Goal: Task Accomplishment & Management: Manage account settings

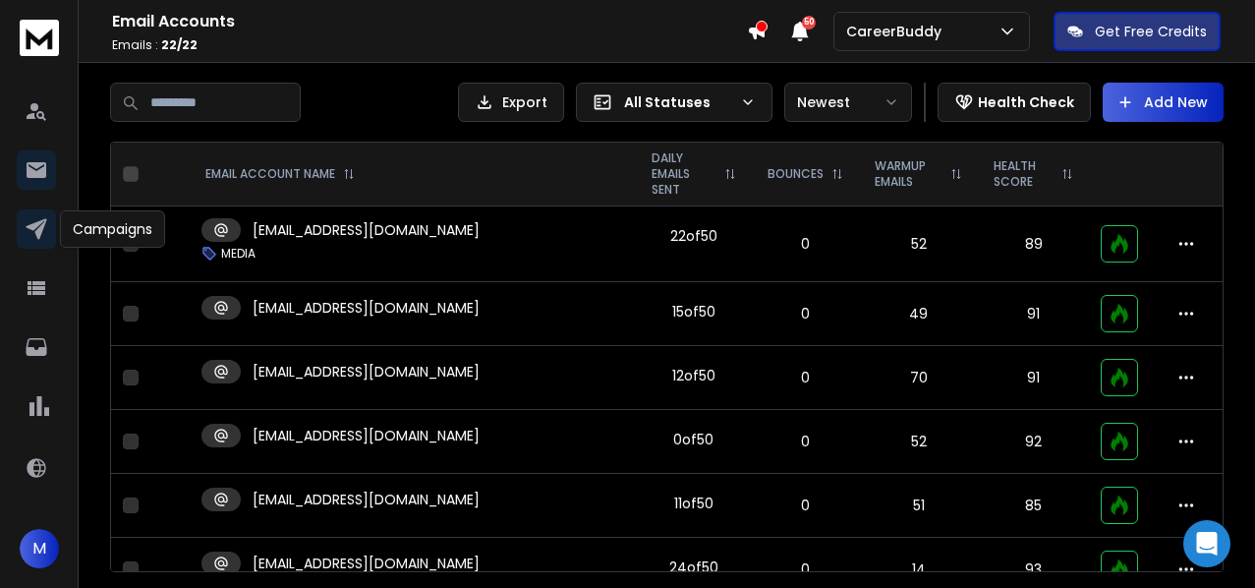
click at [32, 230] on icon at bounding box center [36, 228] width 21 height 21
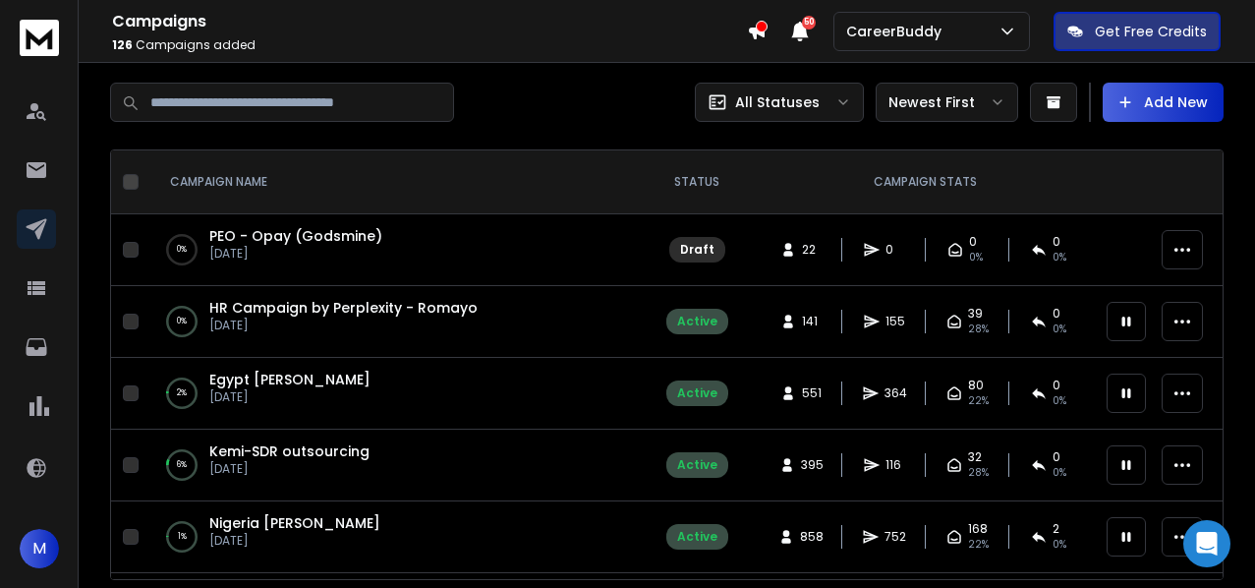
click at [268, 519] on span "Nigeria [PERSON_NAME]" at bounding box center [294, 523] width 171 height 20
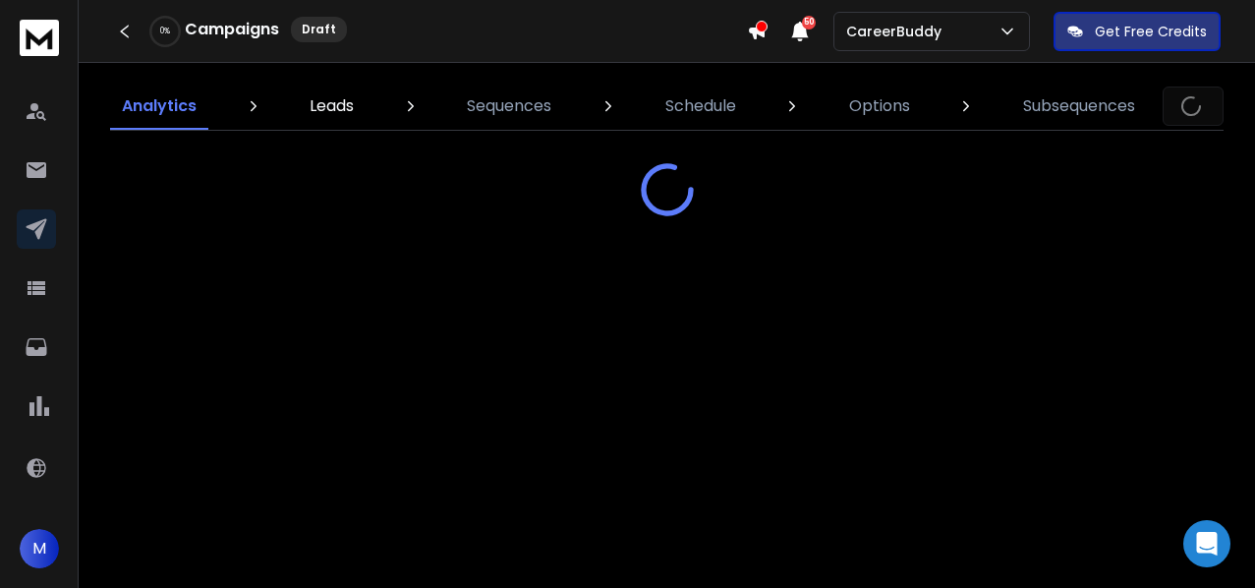
click at [326, 110] on p "Leads" at bounding box center [332, 106] width 44 height 24
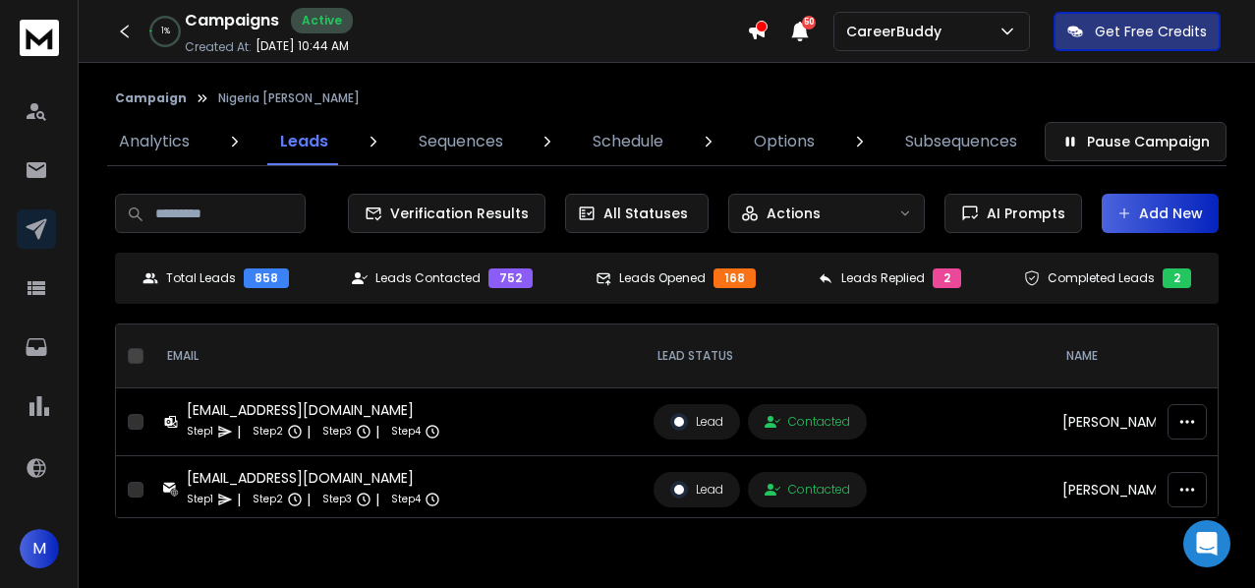
click at [1168, 210] on button "Add New" at bounding box center [1160, 213] width 117 height 39
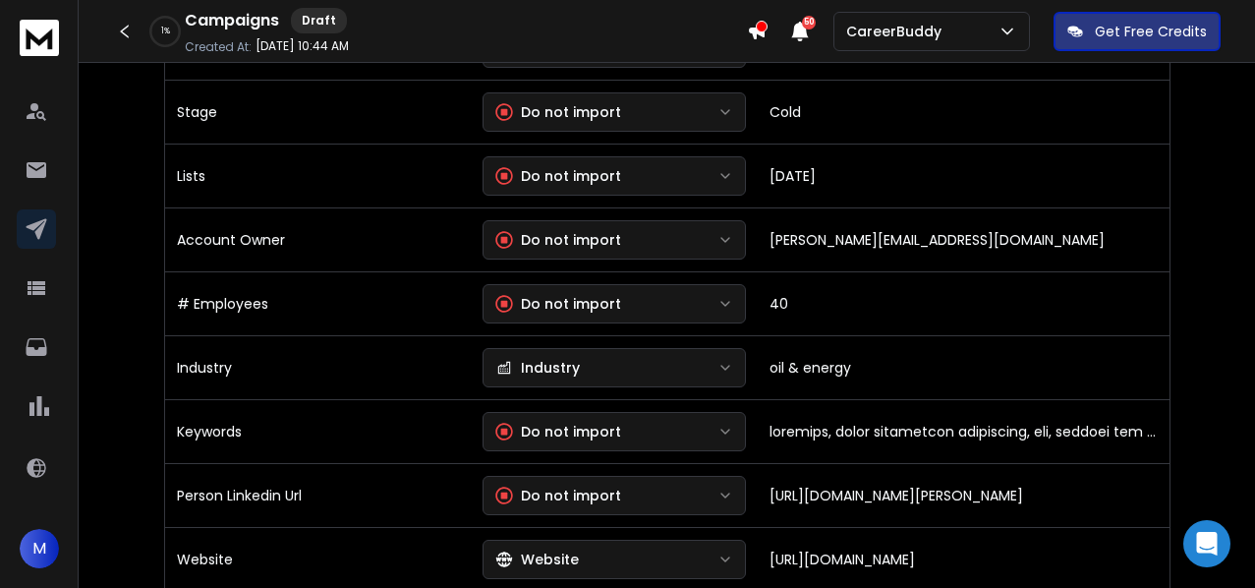
scroll to position [1284, 0]
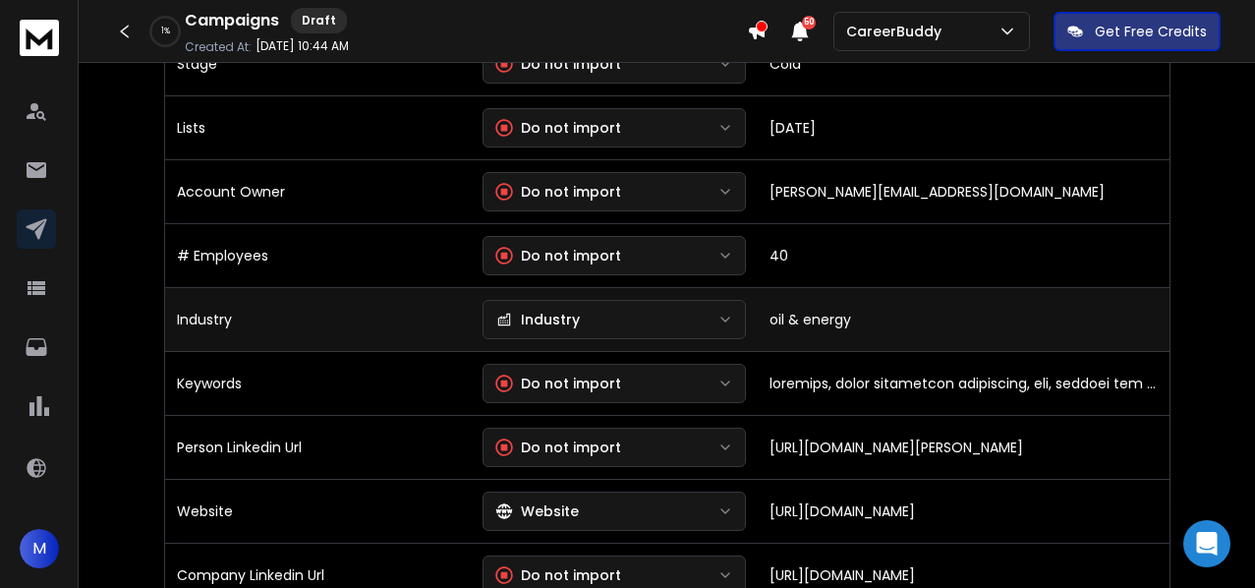
click at [724, 316] on icon "button" at bounding box center [725, 320] width 16 height 16
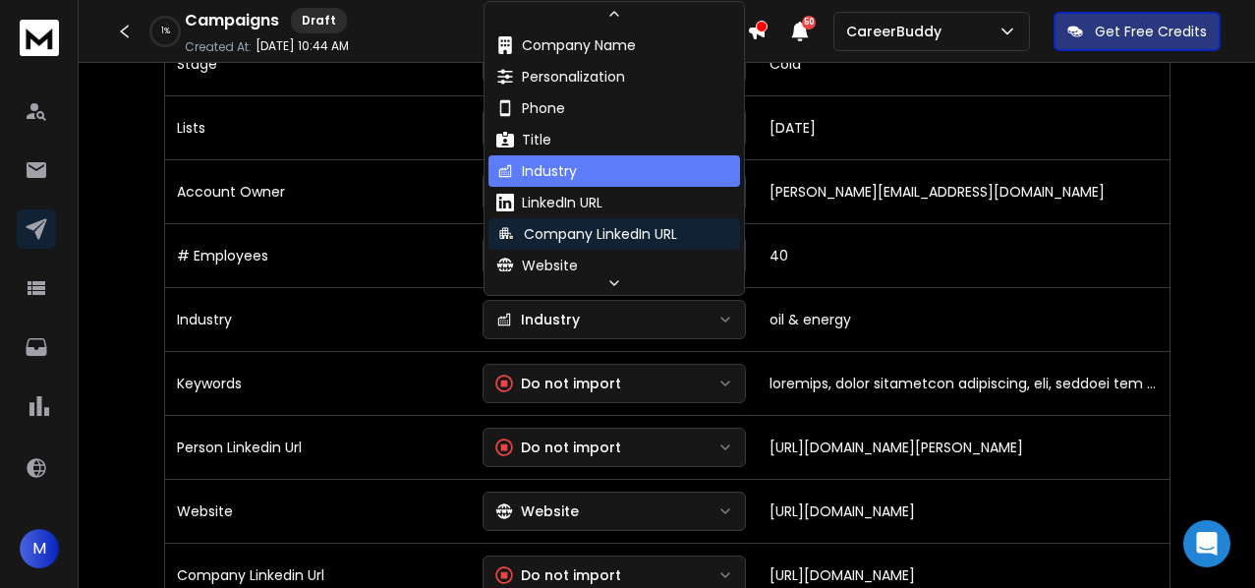
scroll to position [179, 0]
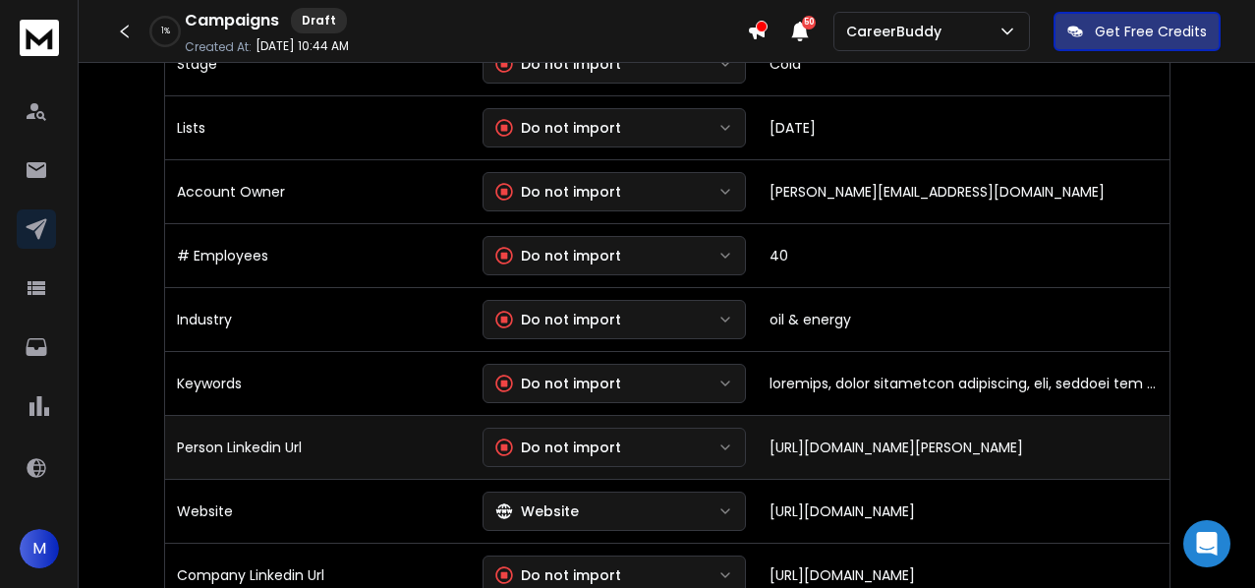
click at [721, 436] on button "Do not import" at bounding box center [615, 447] width 264 height 39
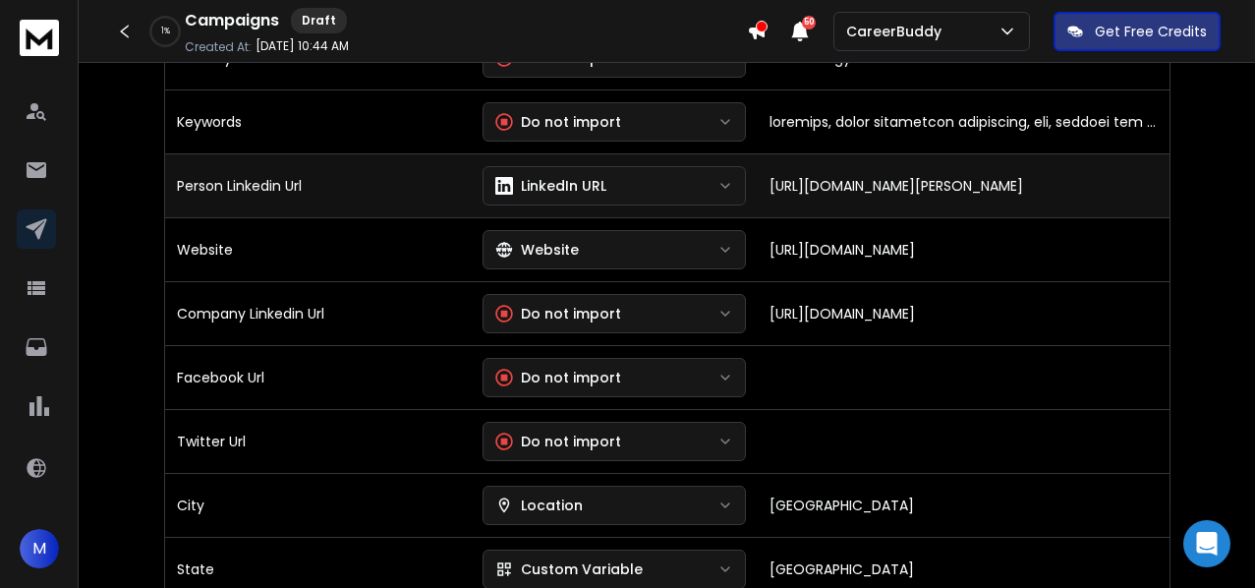
scroll to position [1549, 0]
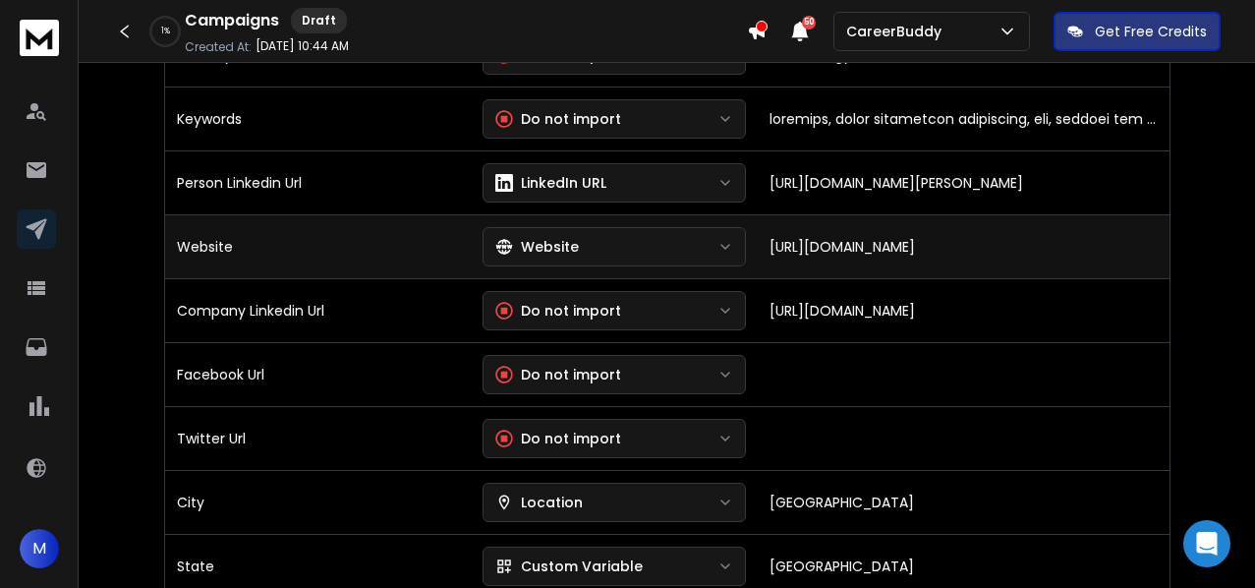
click at [732, 245] on button "Website" at bounding box center [615, 246] width 264 height 39
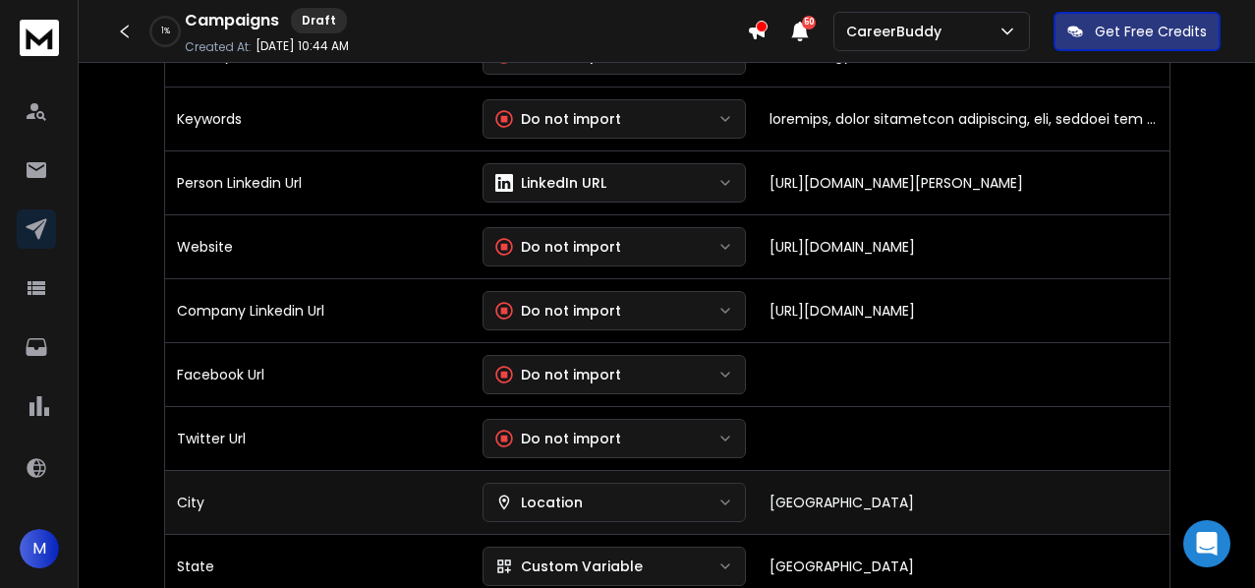
scroll to position [1661, 0]
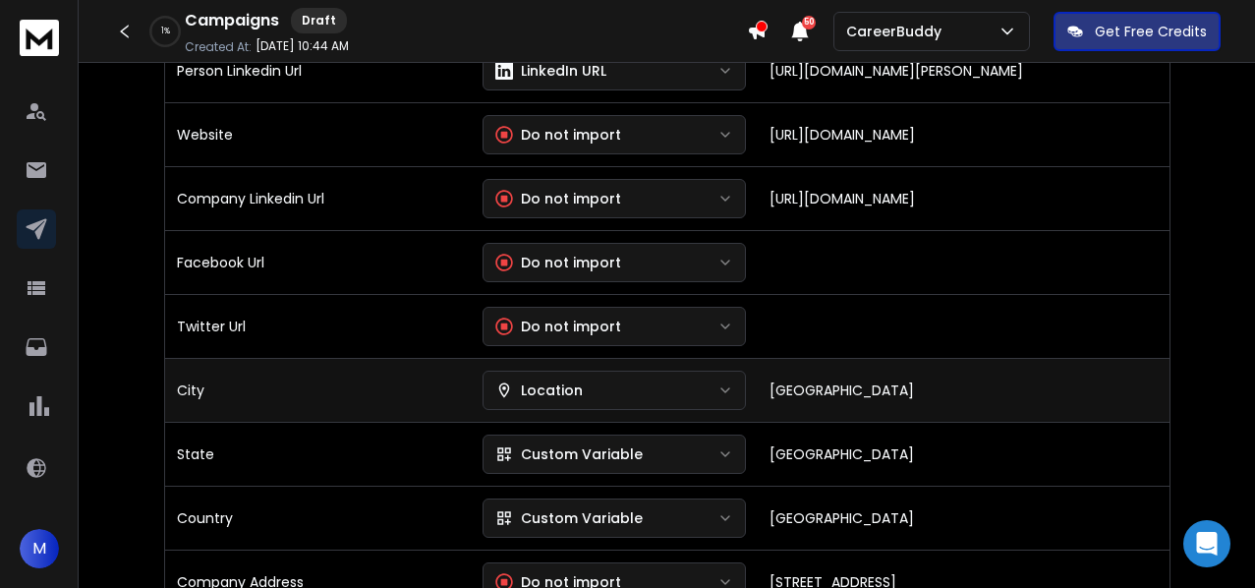
click at [725, 388] on icon "button" at bounding box center [725, 390] width 8 height 4
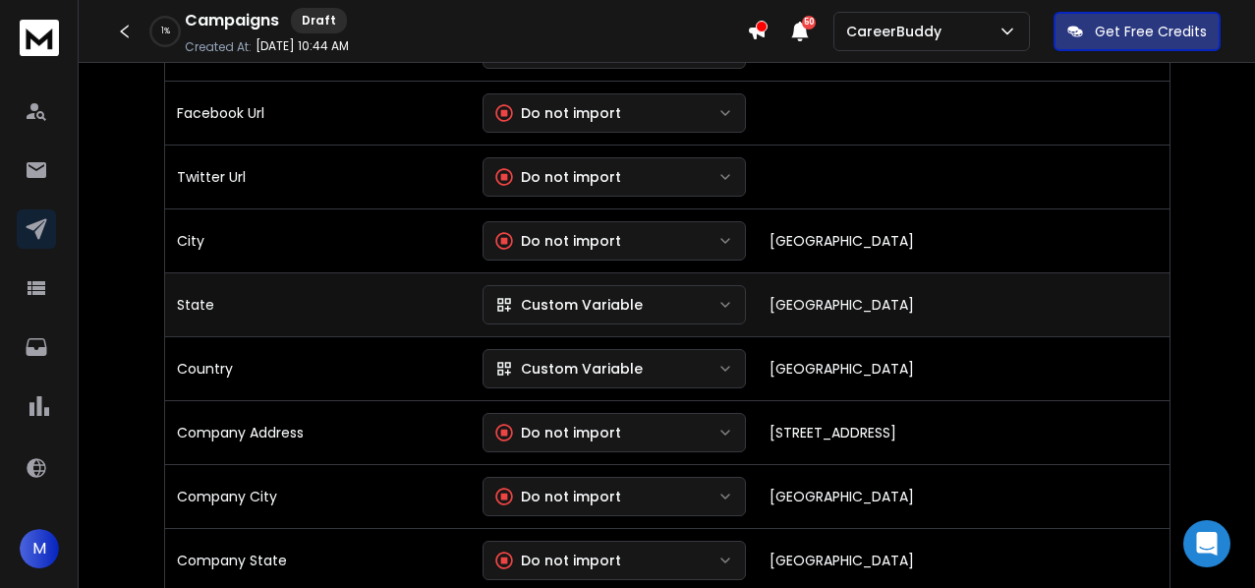
scroll to position [1813, 0]
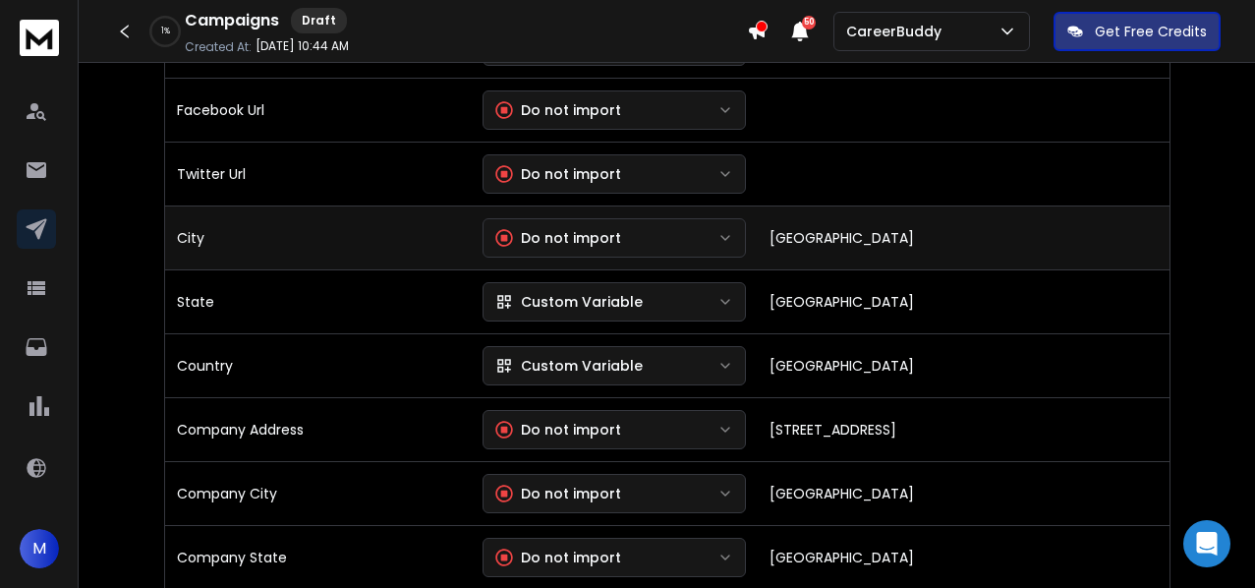
click at [723, 237] on icon "button" at bounding box center [725, 238] width 16 height 16
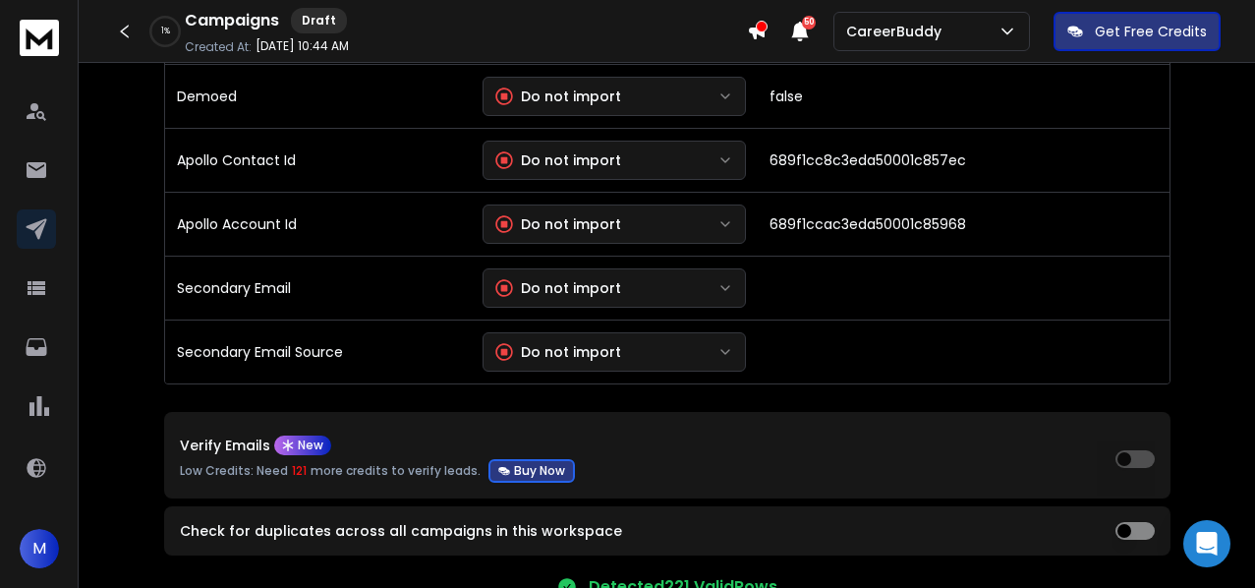
scroll to position [3206, 0]
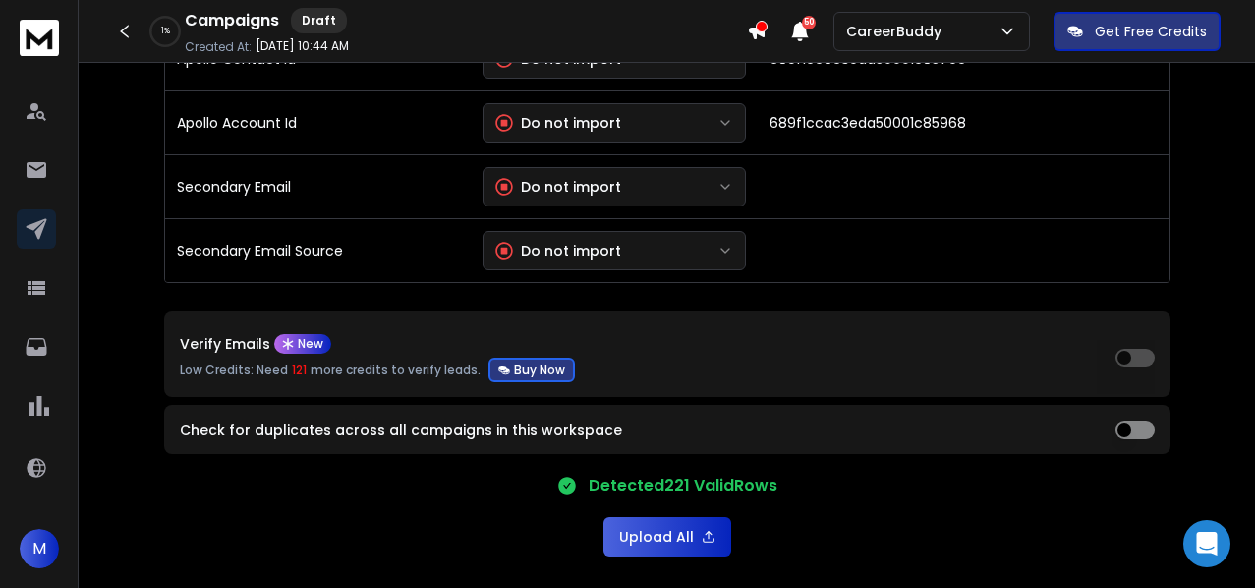
click at [660, 534] on button "Upload All" at bounding box center [667, 536] width 128 height 39
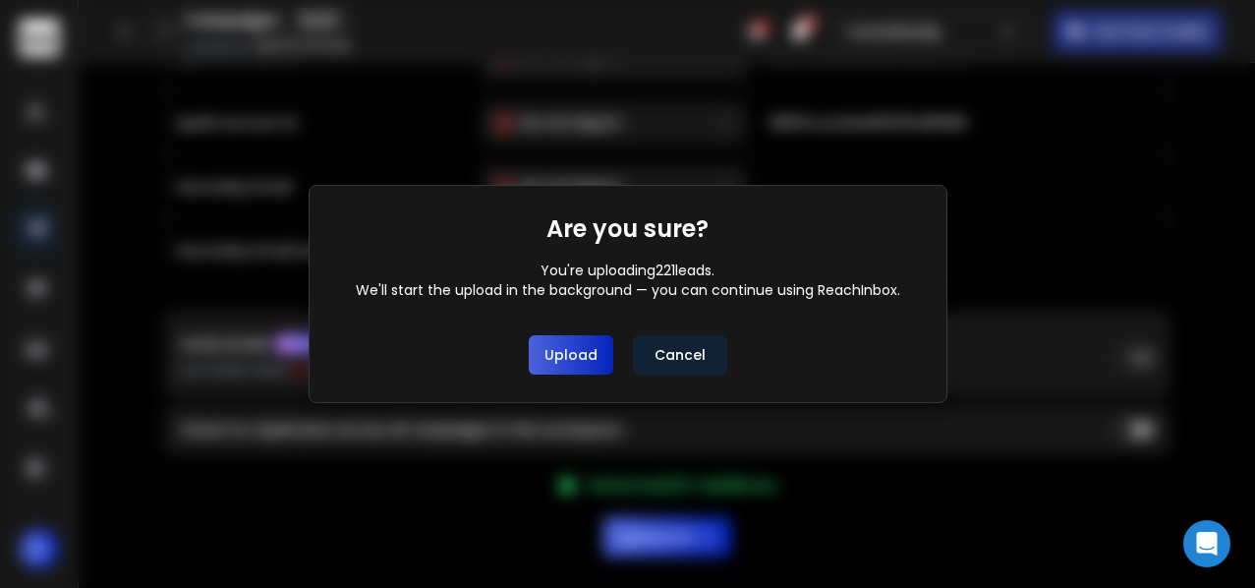
click at [572, 346] on button "Upload" at bounding box center [571, 354] width 85 height 39
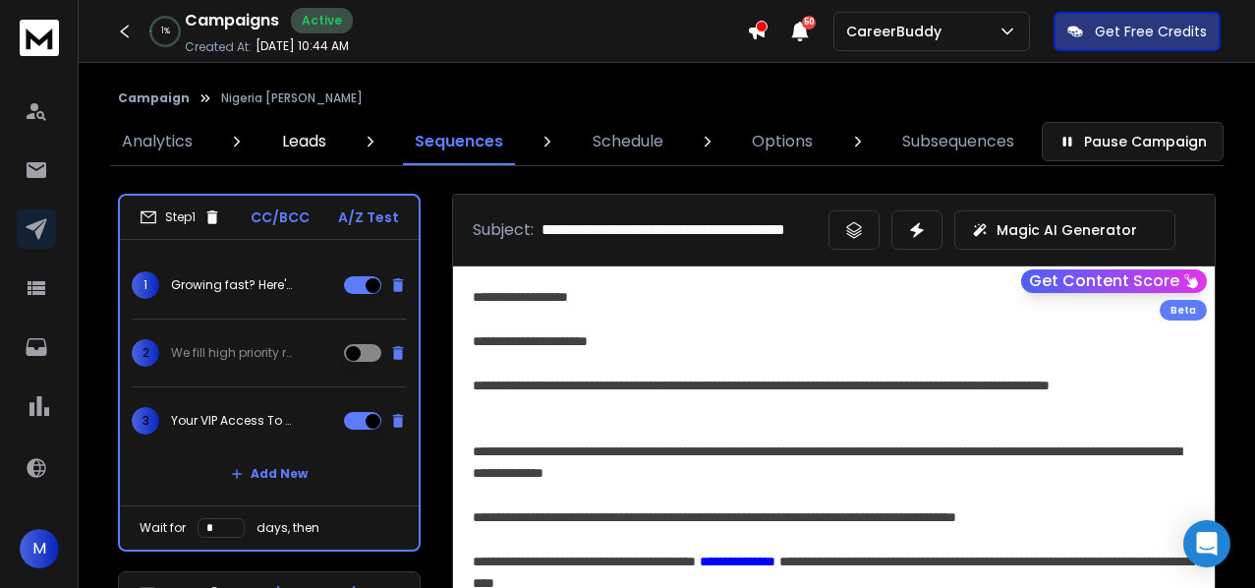
click at [300, 143] on p "Leads" at bounding box center [304, 142] width 44 height 24
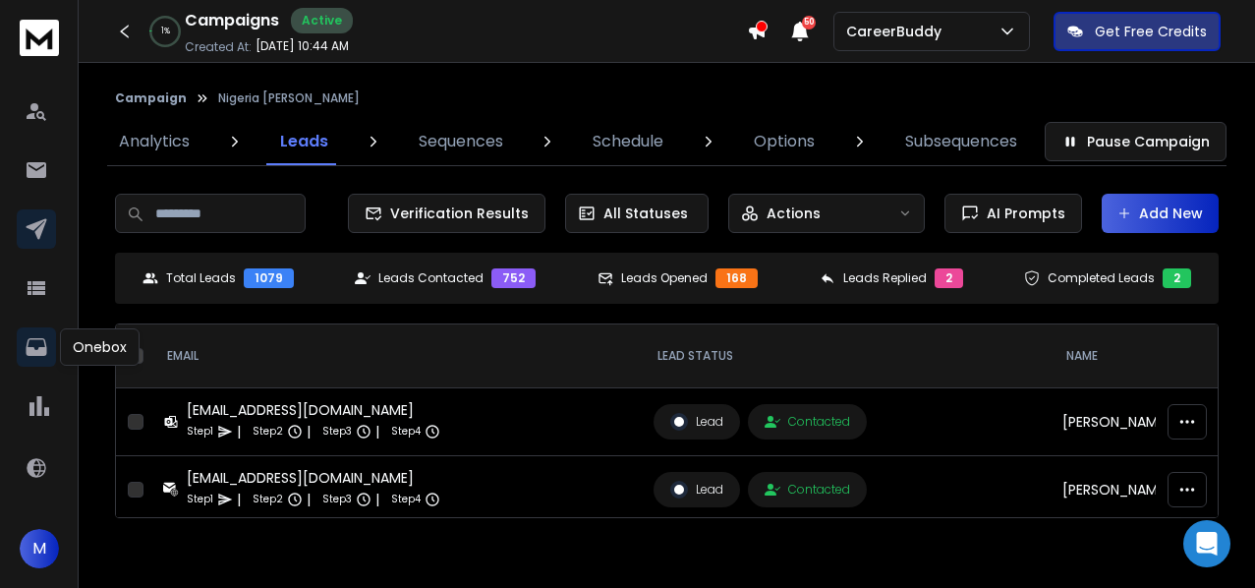
click at [46, 347] on icon at bounding box center [37, 347] width 24 height 24
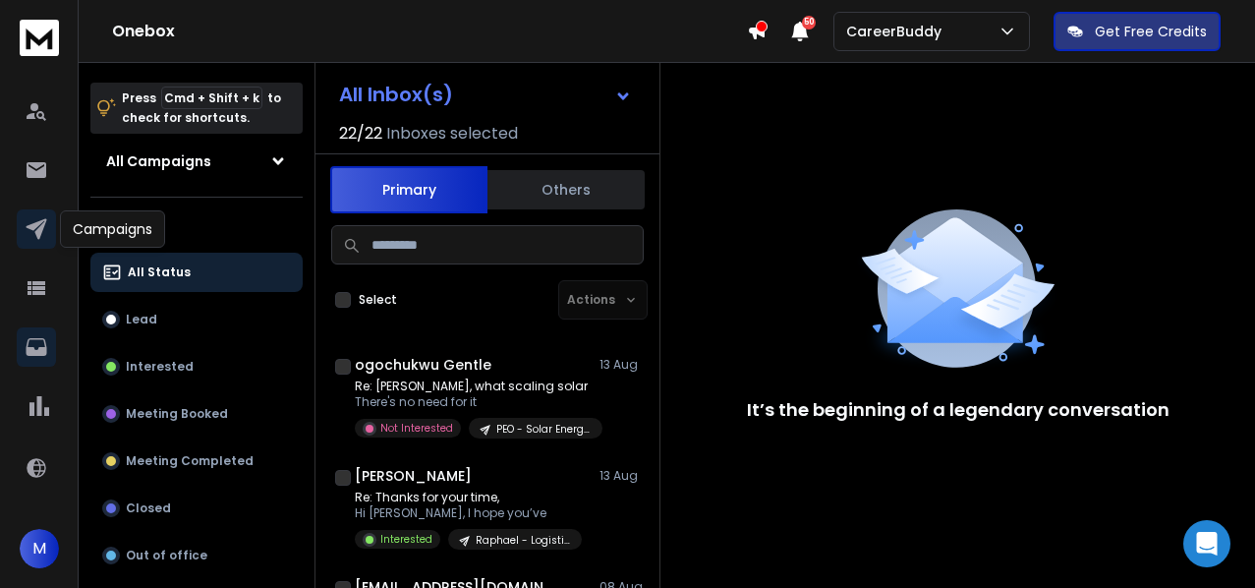
click at [34, 219] on icon at bounding box center [37, 229] width 24 height 24
click at [34, 220] on icon at bounding box center [37, 229] width 24 height 24
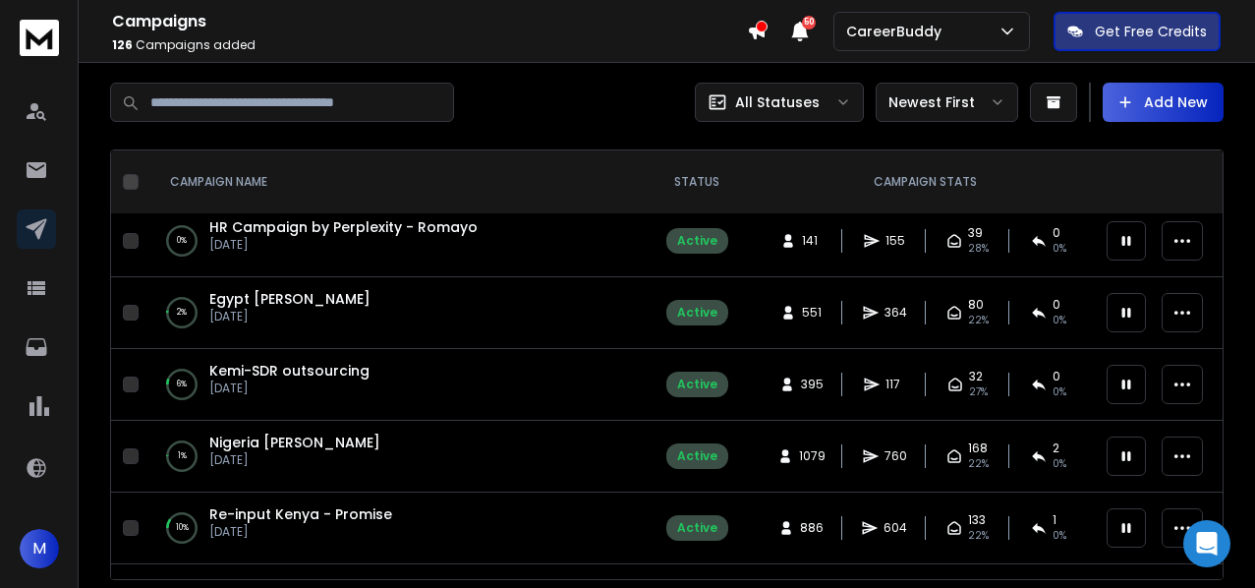
scroll to position [82, 0]
click at [228, 441] on span "Nigeria [PERSON_NAME]" at bounding box center [294, 441] width 171 height 20
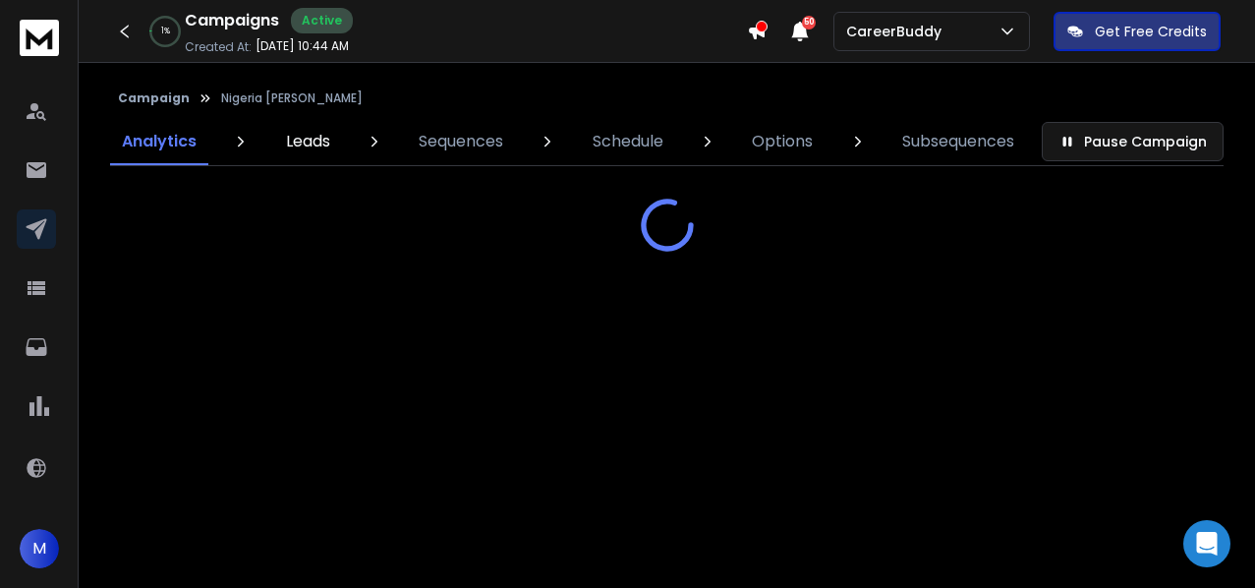
click at [296, 134] on p "Leads" at bounding box center [308, 142] width 44 height 24
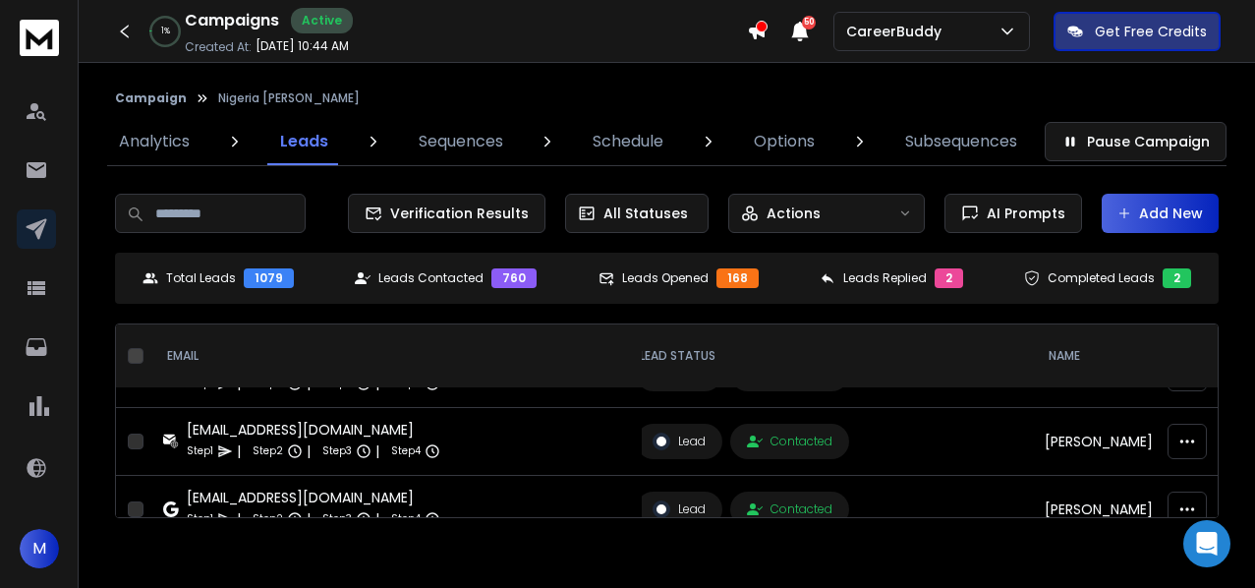
scroll to position [53, 18]
